Goal: Task Accomplishment & Management: Manage account settings

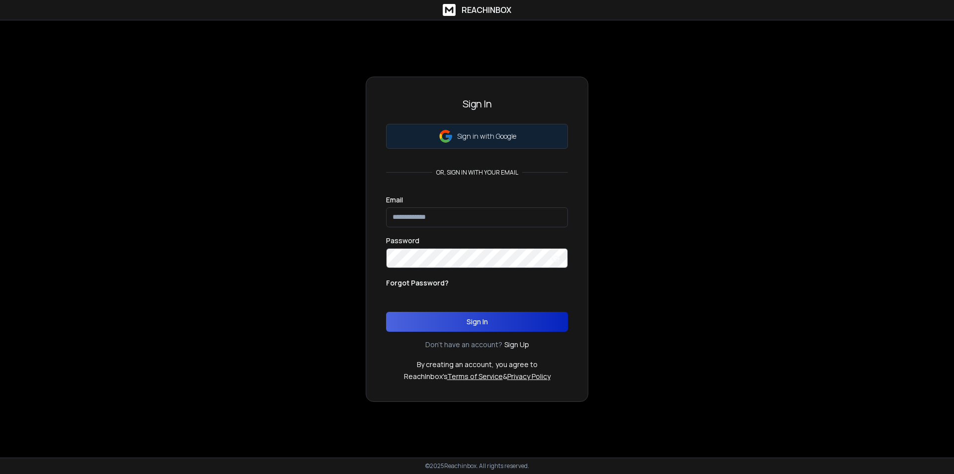
click at [516, 135] on p "Sign in with Google" at bounding box center [486, 136] width 59 height 10
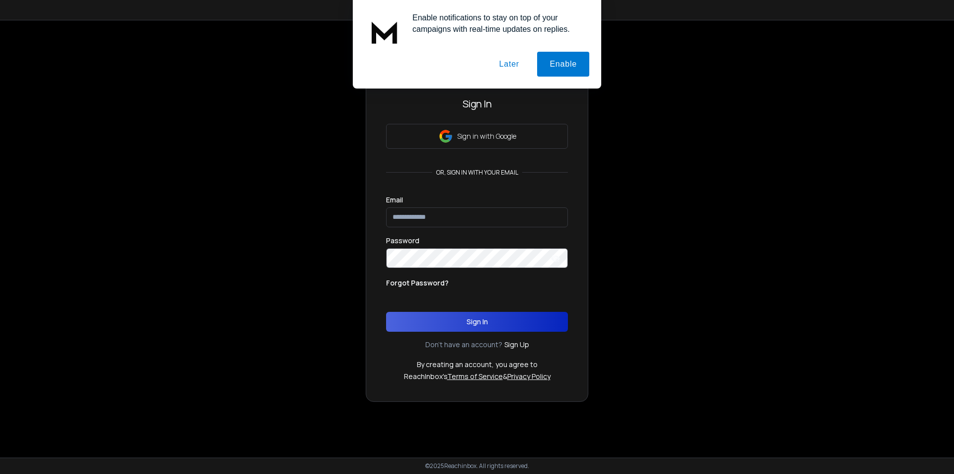
click at [519, 69] on button "Later" at bounding box center [509, 64] width 45 height 25
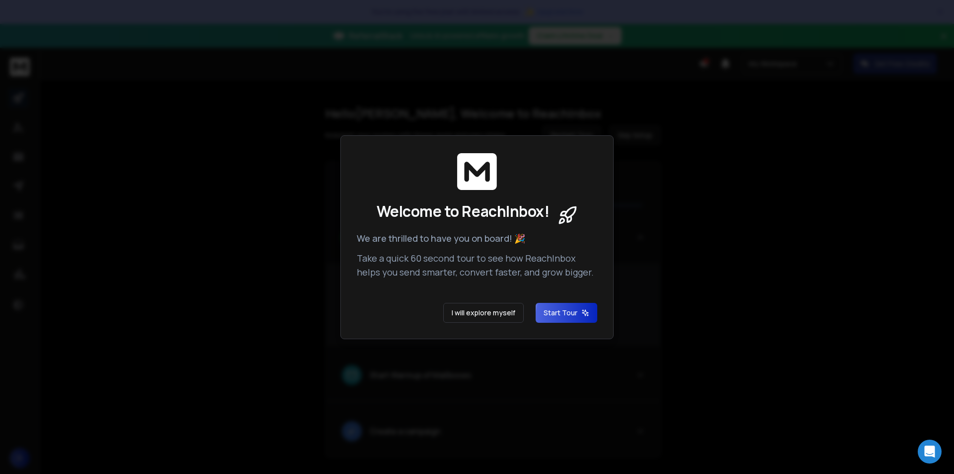
click at [728, 260] on div at bounding box center [477, 237] width 954 height 474
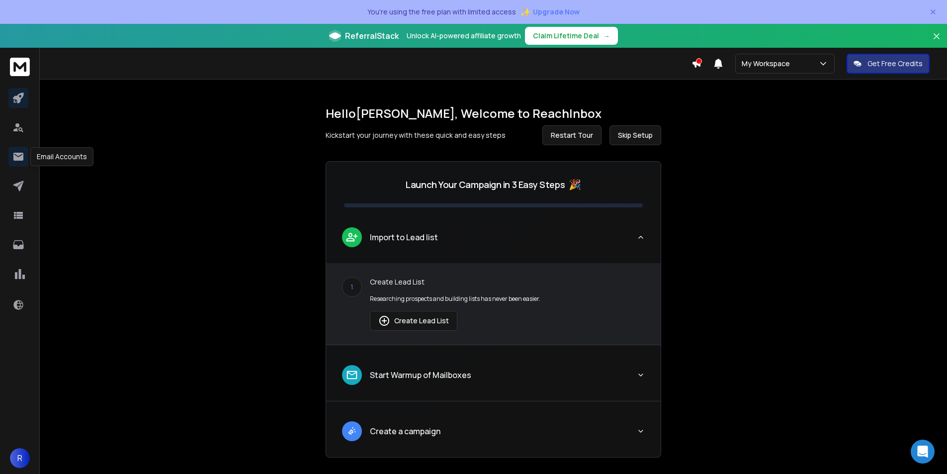
click at [19, 151] on icon at bounding box center [18, 157] width 12 height 12
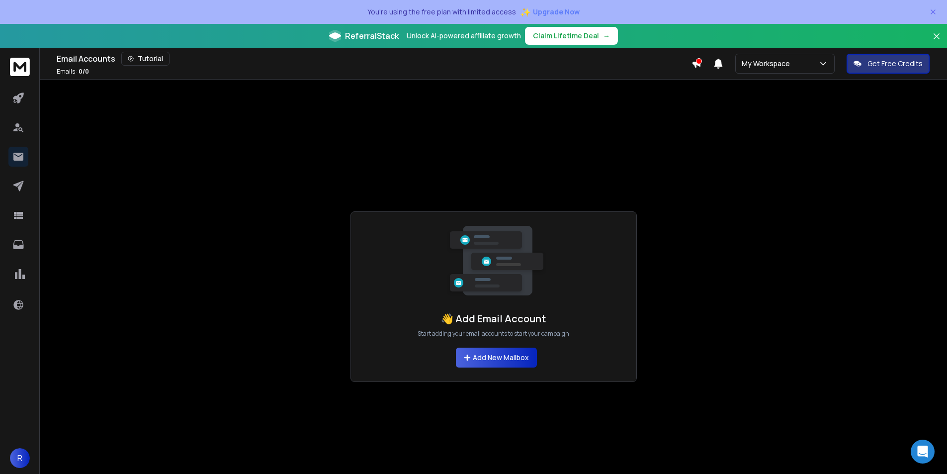
click at [517, 355] on button "Add New Mailbox" at bounding box center [496, 357] width 81 height 20
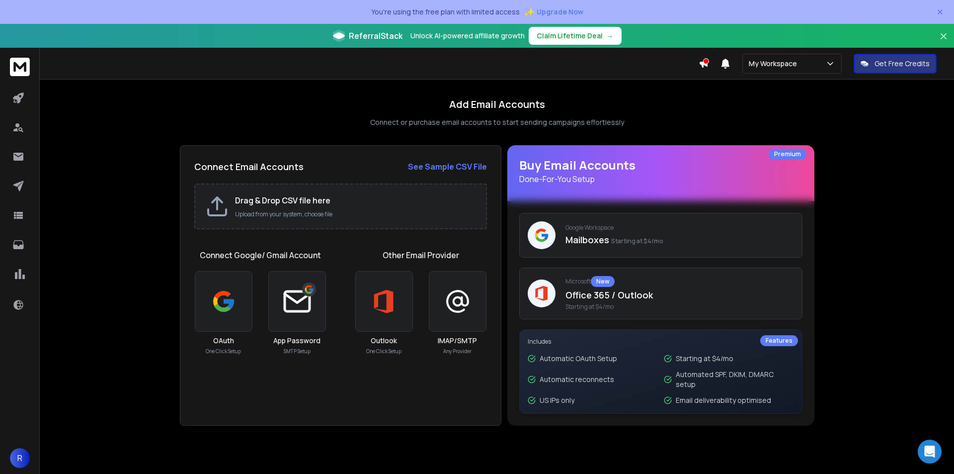
click at [453, 165] on strong "See Sample CSV File" at bounding box center [447, 166] width 79 height 11
click at [845, 148] on div "Add Email Accounts Connect or purchase email accounts to start sending campaign…" at bounding box center [497, 271] width 914 height 348
click at [318, 209] on div "Drag & Drop CSV file here Upload from your system, choose file" at bounding box center [355, 206] width 241 height 24
type input "**********"
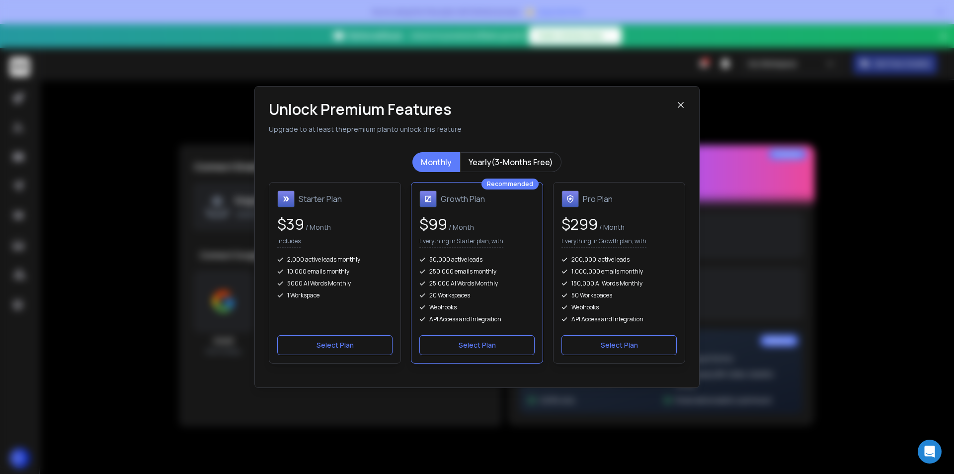
click at [679, 106] on icon at bounding box center [681, 105] width 6 height 6
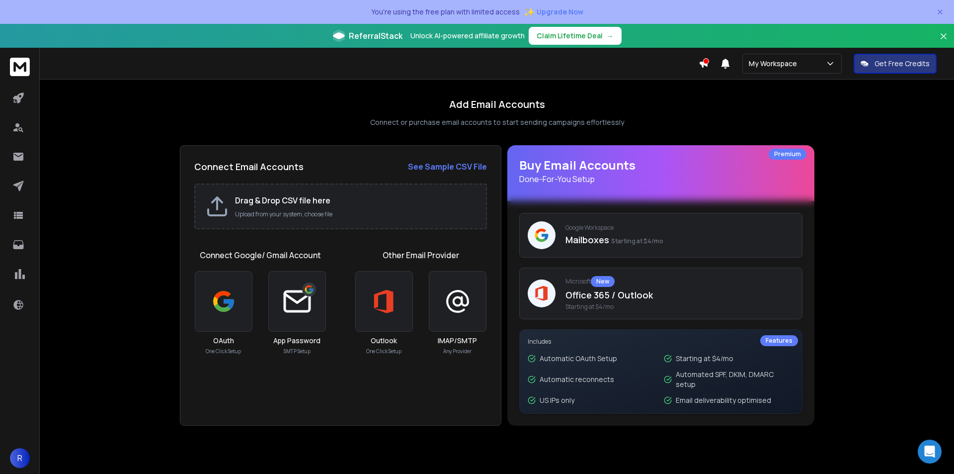
click at [926, 247] on div "Add Email Accounts Connect or purchase email accounts to start sending campaign…" at bounding box center [497, 271] width 914 height 348
click at [81, 472] on div "You're using the free plan with limited access ✨ Upgrade Now ReferralStack Unlo…" at bounding box center [477, 237] width 954 height 474
click at [875, 374] on div "Add Email Accounts Connect or purchase email accounts to start sending campaign…" at bounding box center [497, 271] width 914 height 348
click at [865, 262] on div "Add Email Accounts Connect or purchase email accounts to start sending campaign…" at bounding box center [497, 271] width 914 height 348
click at [10, 65] on icon at bounding box center [20, 67] width 20 height 18
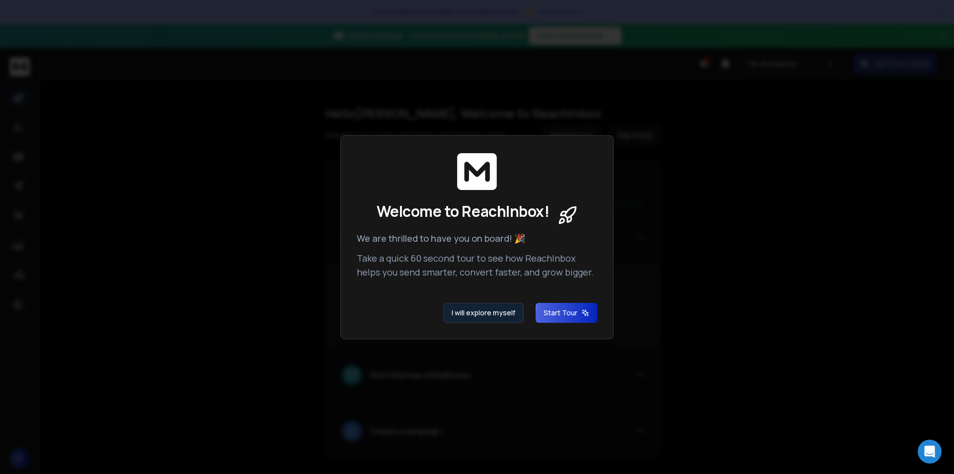
click at [495, 314] on button "I will explore myself" at bounding box center [483, 313] width 81 height 20
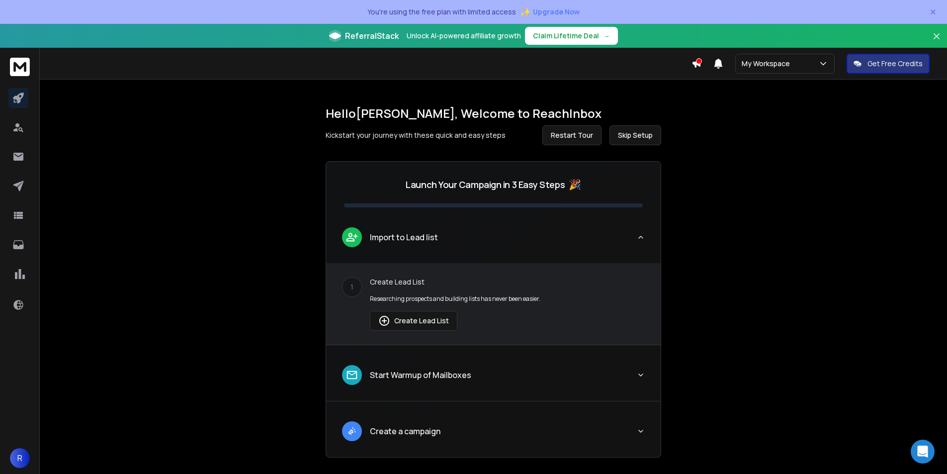
click at [935, 33] on icon "Close banner" at bounding box center [936, 36] width 9 height 9
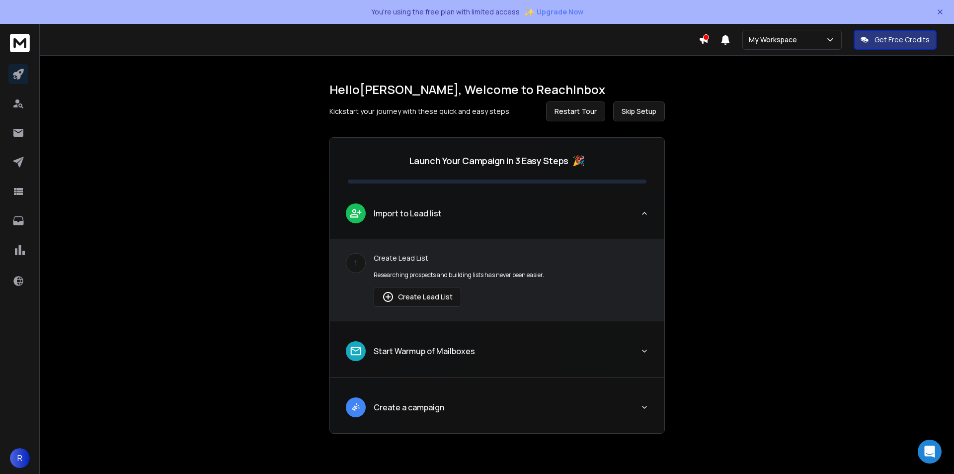
click at [937, 12] on icon "Close notification" at bounding box center [940, 12] width 8 height 8
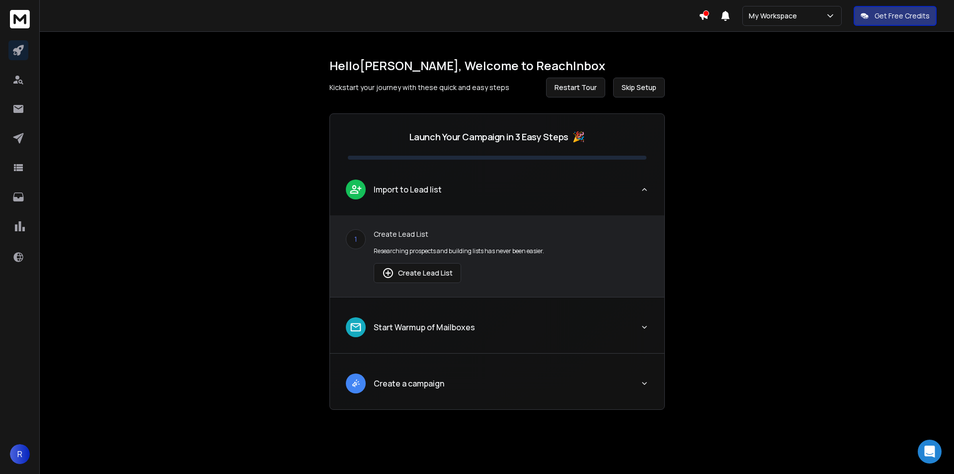
click at [798, 108] on div "Hello Rodrigo , Welcome to ReachInbox Kickstart your journey with these quick a…" at bounding box center [497, 234] width 883 height 384
click at [15, 109] on icon at bounding box center [18, 109] width 10 height 8
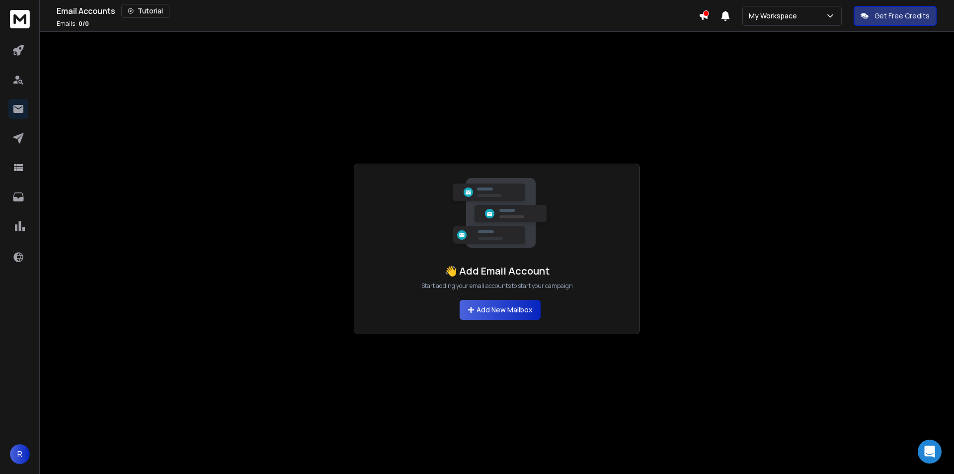
click at [500, 311] on button "Add New Mailbox" at bounding box center [500, 310] width 81 height 20
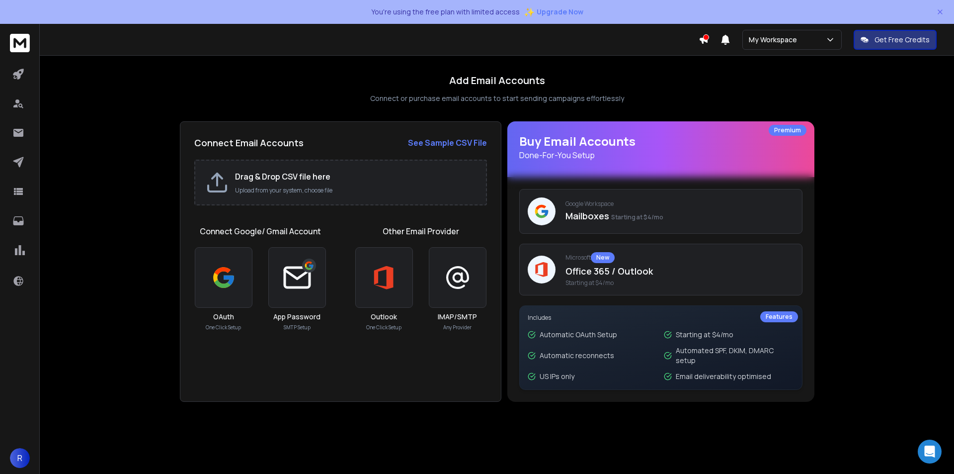
click at [283, 182] on h2 "Drag & Drop CSV file here" at bounding box center [355, 176] width 241 height 12
type input "**********"
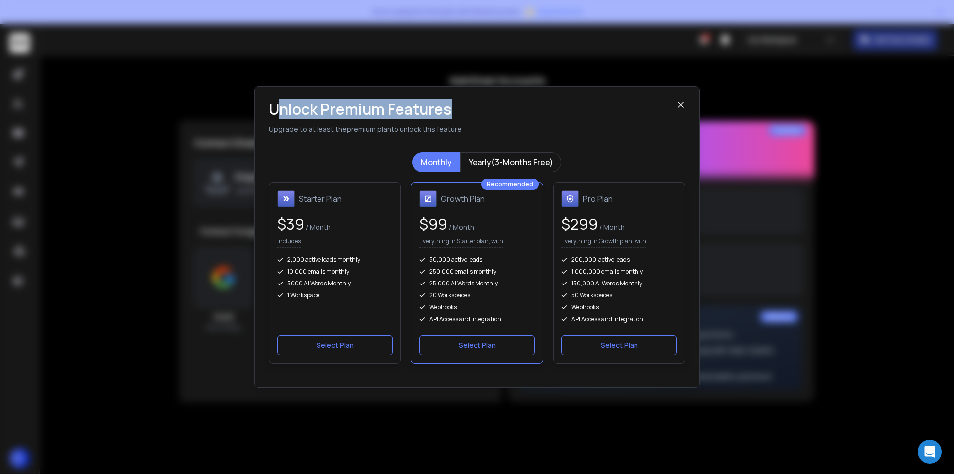
drag, startPoint x: 279, startPoint y: 106, endPoint x: 540, endPoint y: 114, distance: 261.0
click at [540, 114] on h1 "Unlock Premium Features" at bounding box center [473, 109] width 408 height 18
click at [463, 110] on h1 "Unlock Premium Features" at bounding box center [473, 109] width 408 height 18
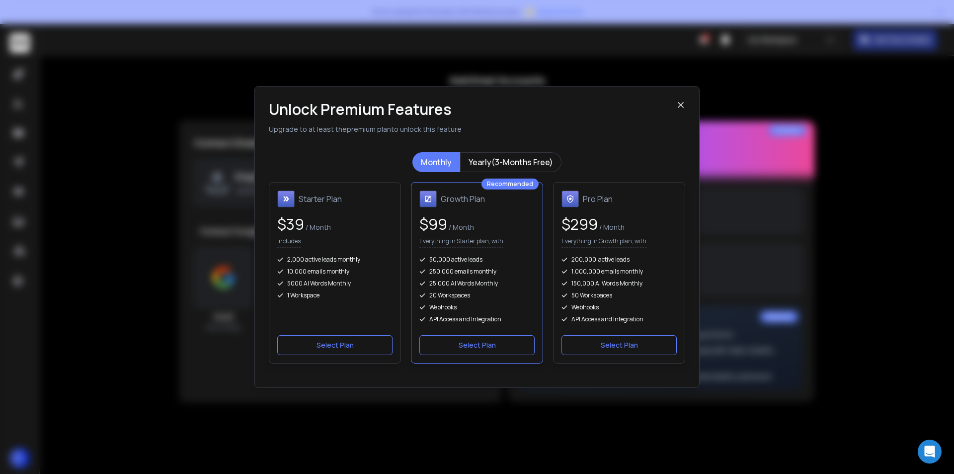
click at [680, 104] on icon at bounding box center [681, 105] width 6 height 6
